Goal: Task Accomplishment & Management: Use online tool/utility

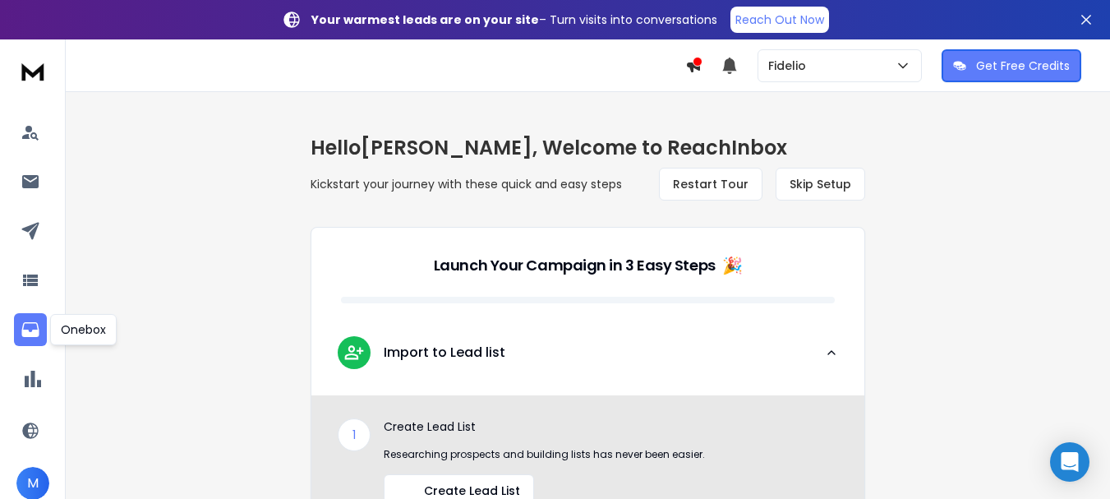
click at [27, 324] on icon at bounding box center [31, 330] width 20 height 20
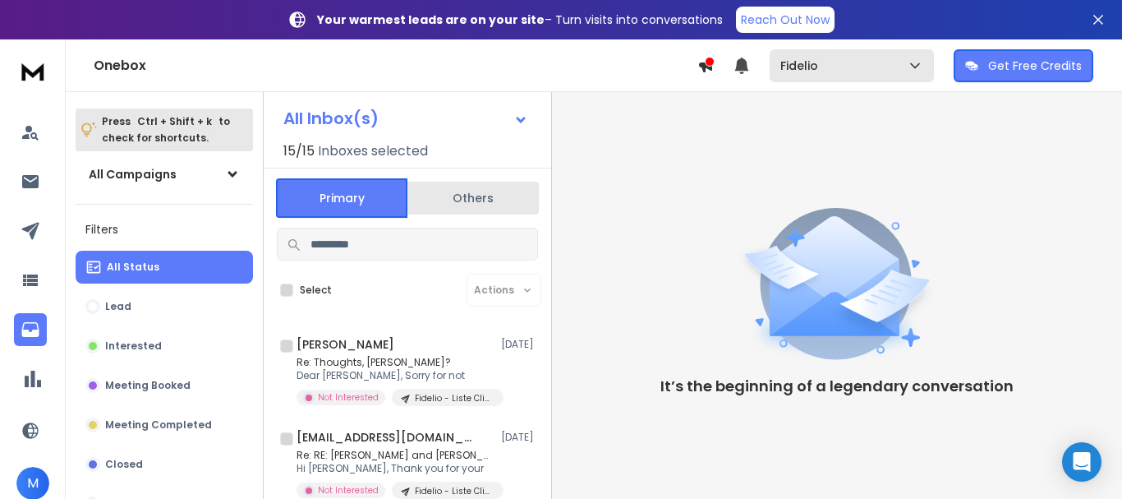
click at [794, 61] on p "Fidelio" at bounding box center [802, 65] width 44 height 16
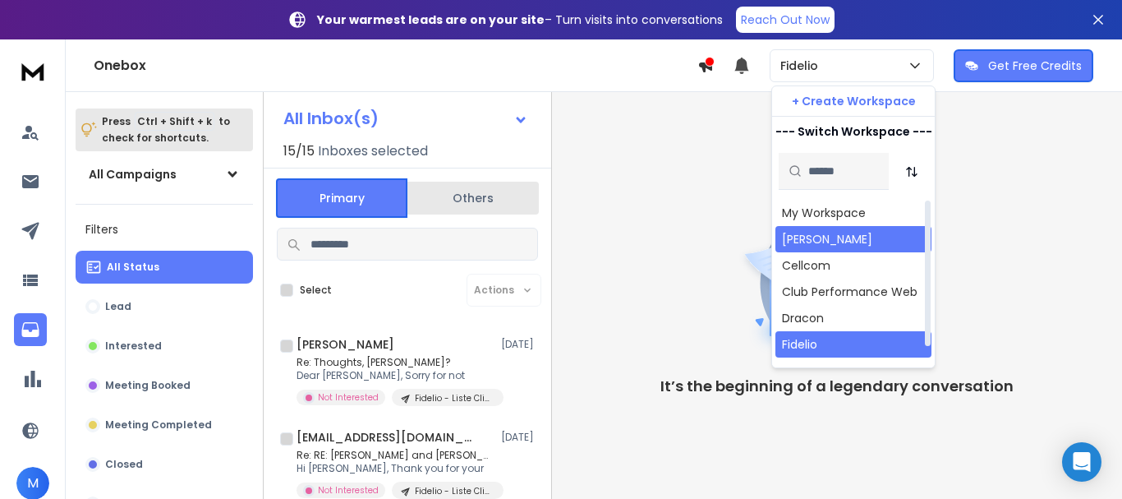
click at [796, 244] on div "Balko" at bounding box center [827, 239] width 90 height 16
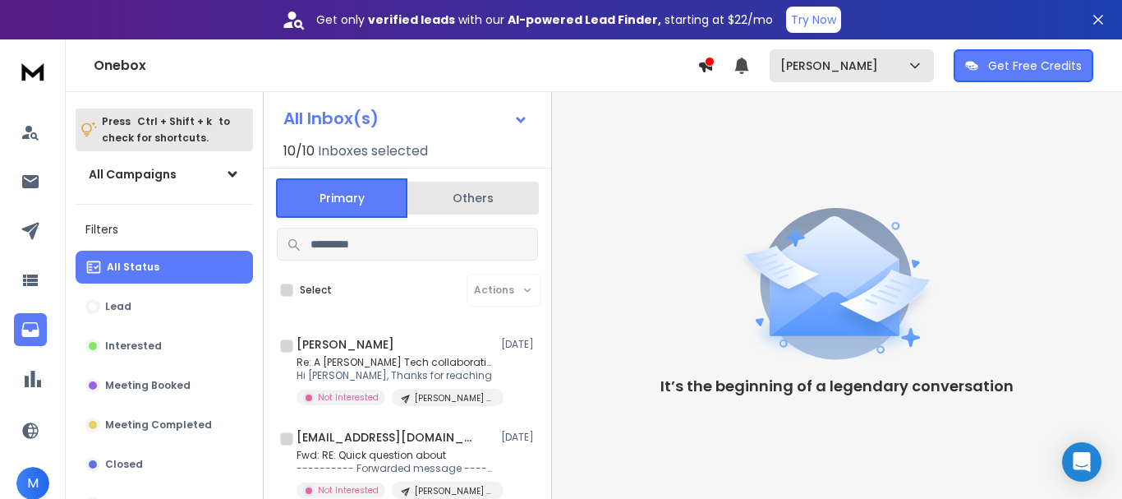
click at [920, 71] on icon "button" at bounding box center [915, 65] width 16 height 16
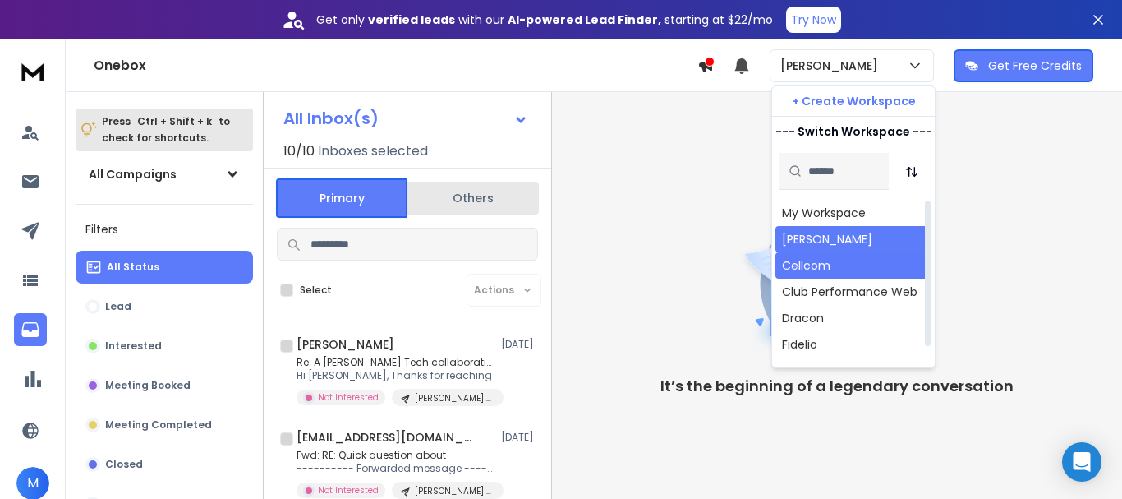
click at [786, 259] on div "Cellcom" at bounding box center [806, 265] width 48 height 16
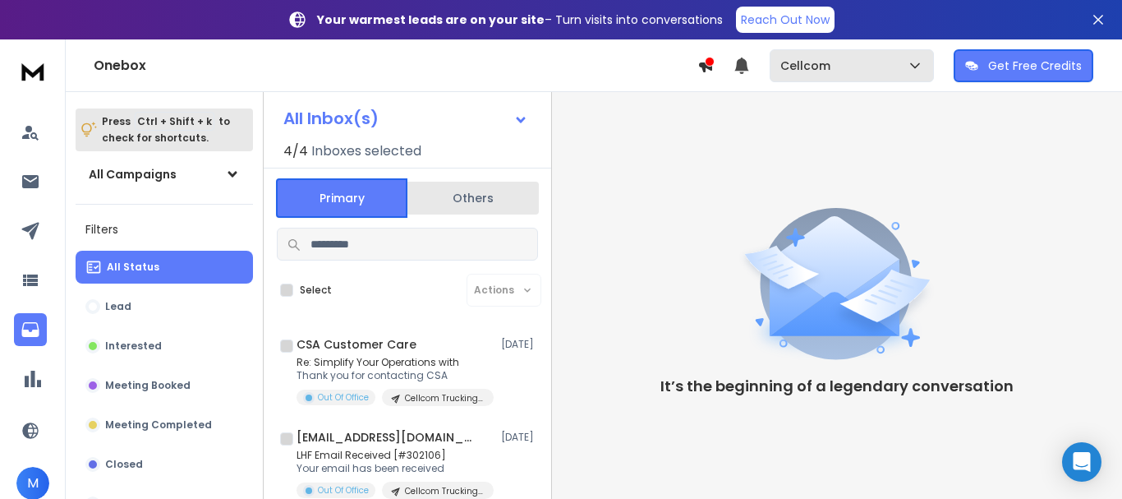
click at [915, 72] on icon "button" at bounding box center [915, 65] width 16 height 16
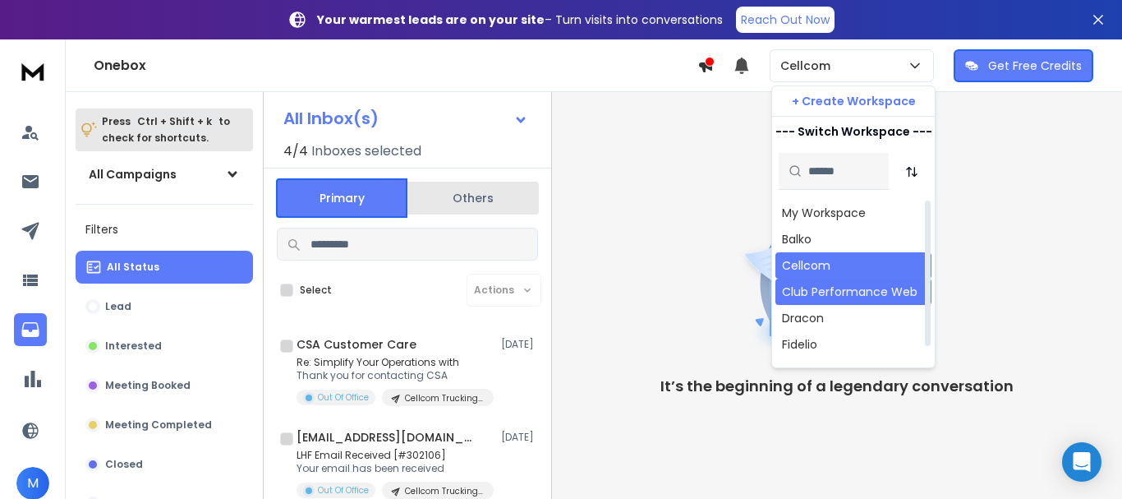
click at [834, 284] on div "Club Performance Web" at bounding box center [850, 291] width 136 height 16
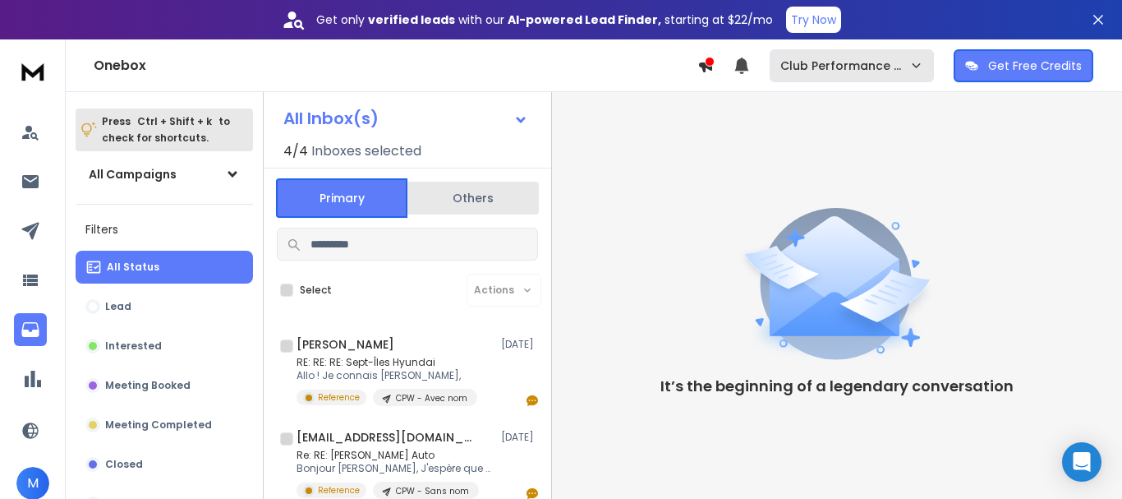
click at [918, 63] on icon "button" at bounding box center [916, 65] width 14 height 16
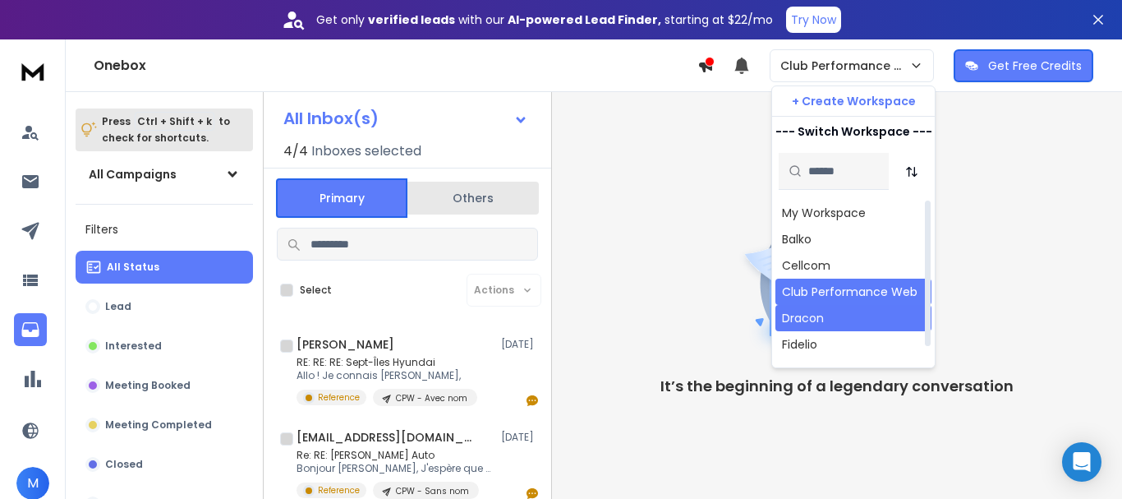
click at [823, 311] on div "Dracon" at bounding box center [803, 318] width 42 height 16
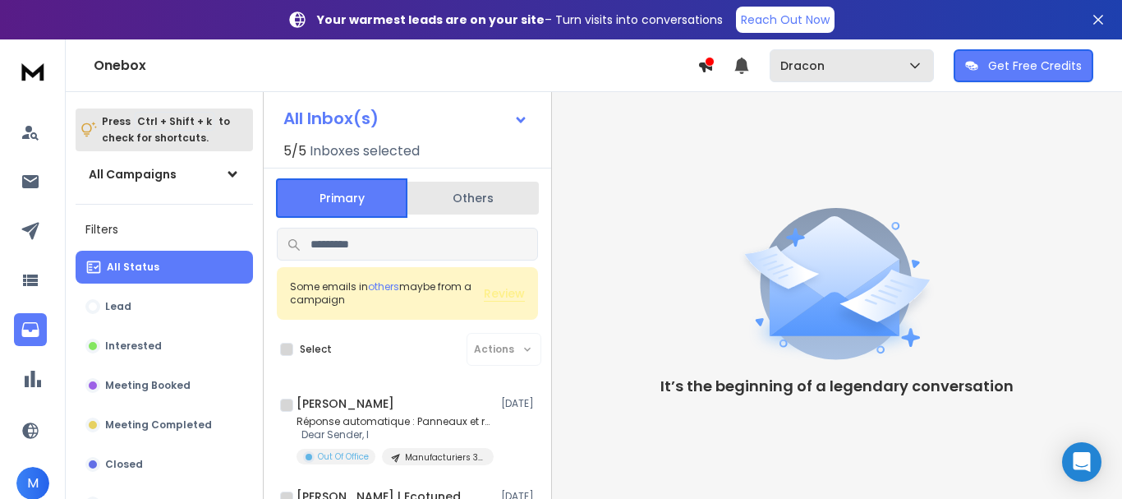
click at [922, 65] on icon "button" at bounding box center [915, 65] width 16 height 16
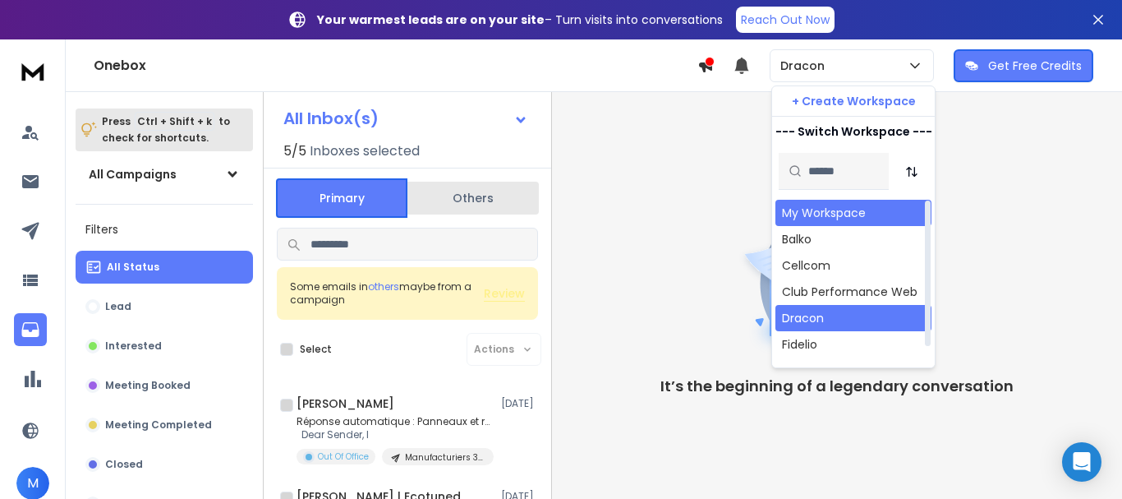
scroll to position [20, 0]
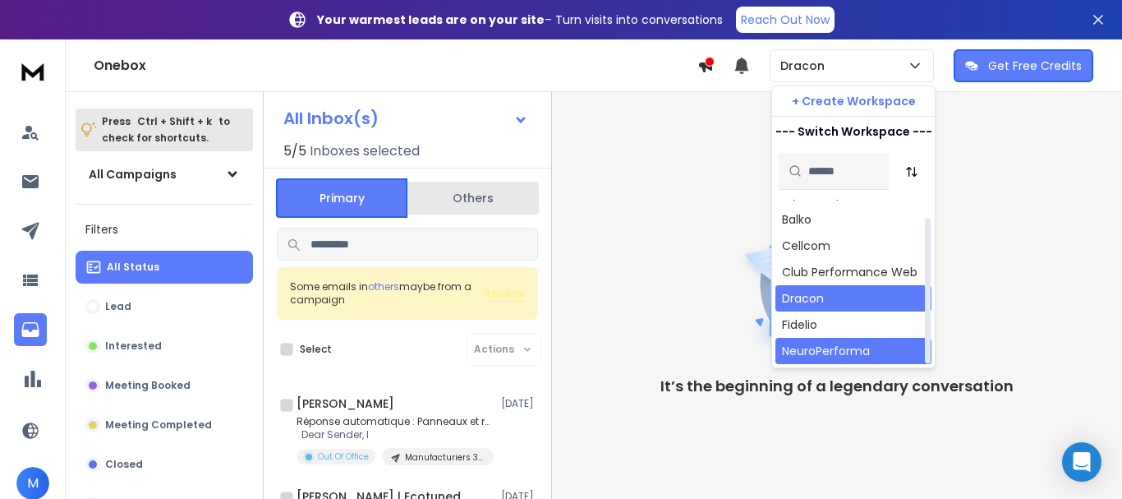
click at [812, 354] on div "NeuroPerforma" at bounding box center [826, 351] width 88 height 16
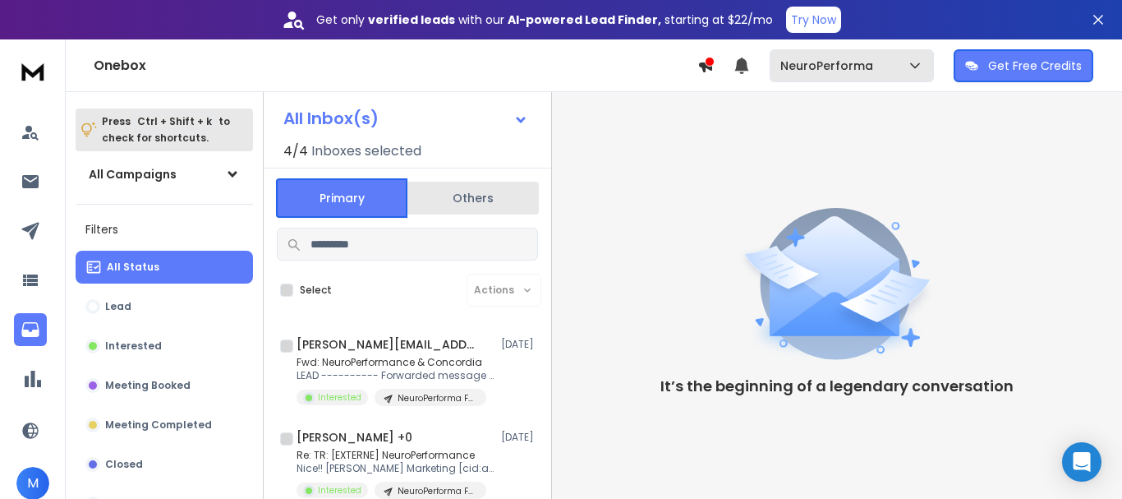
click at [921, 69] on icon "button" at bounding box center [915, 65] width 16 height 16
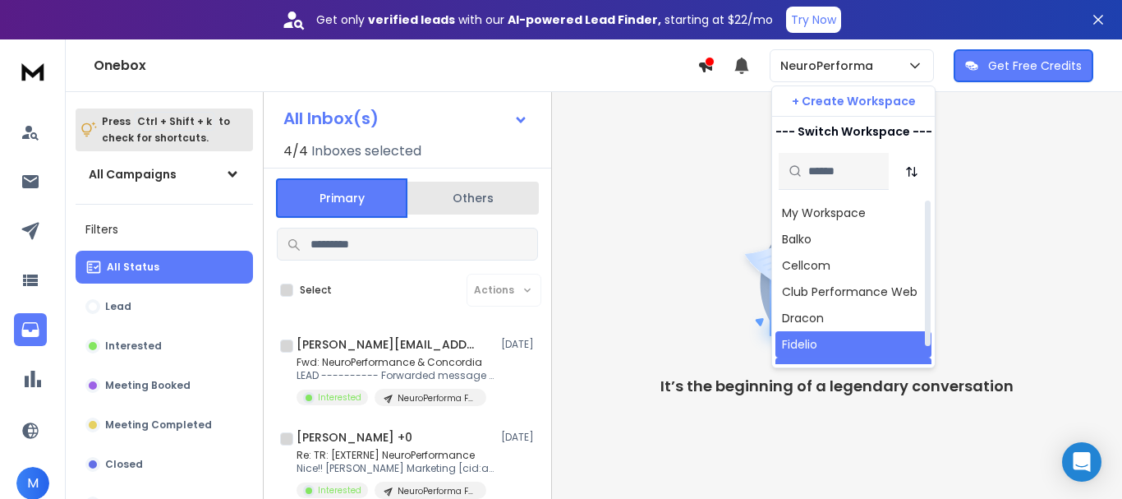
click at [835, 334] on div "Fidelio" at bounding box center [853, 344] width 156 height 26
